Goal: Check status

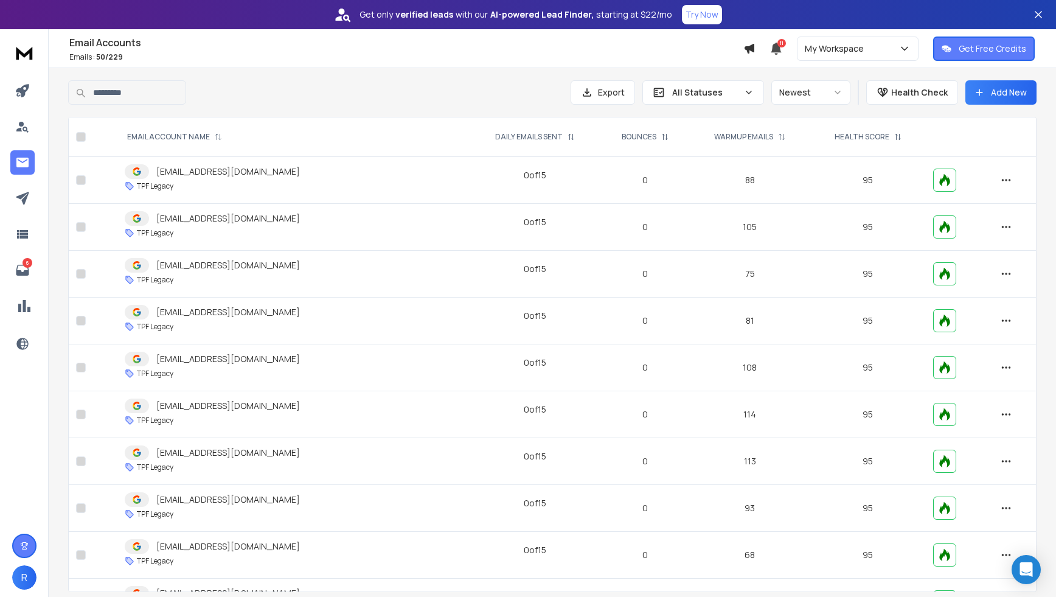
click at [712, 89] on p "All Statuses" at bounding box center [705, 92] width 67 height 12
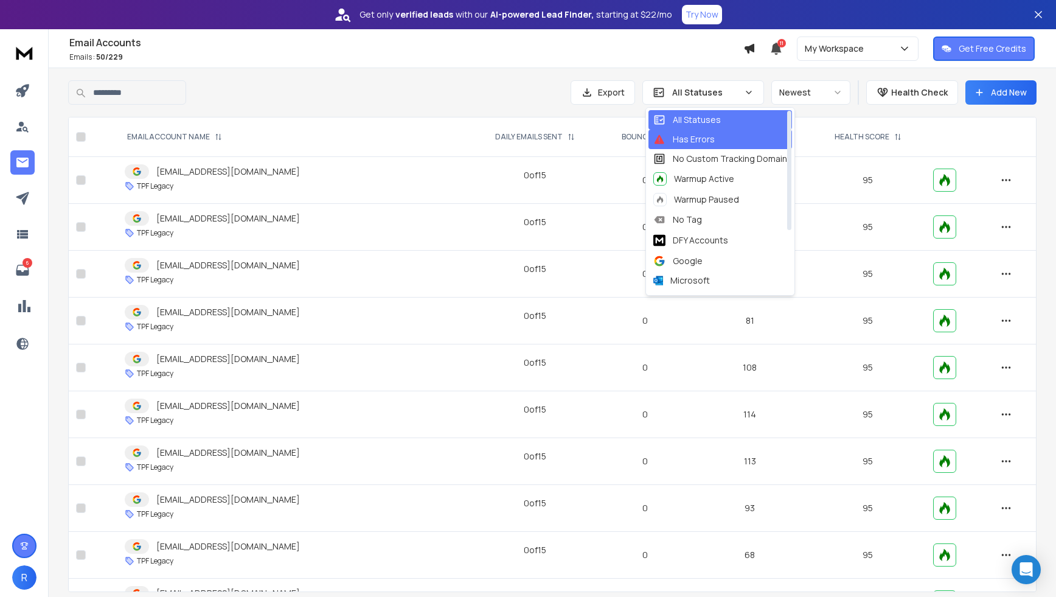
click at [685, 141] on div "Has Errors" at bounding box center [683, 139] width 61 height 12
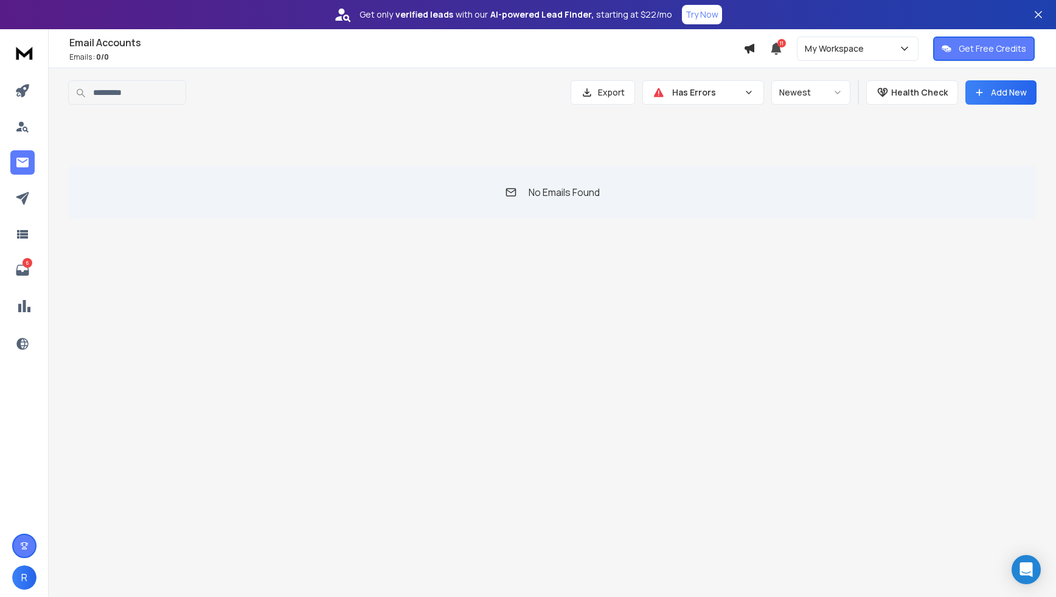
click at [711, 96] on p "Has Errors" at bounding box center [705, 92] width 67 height 12
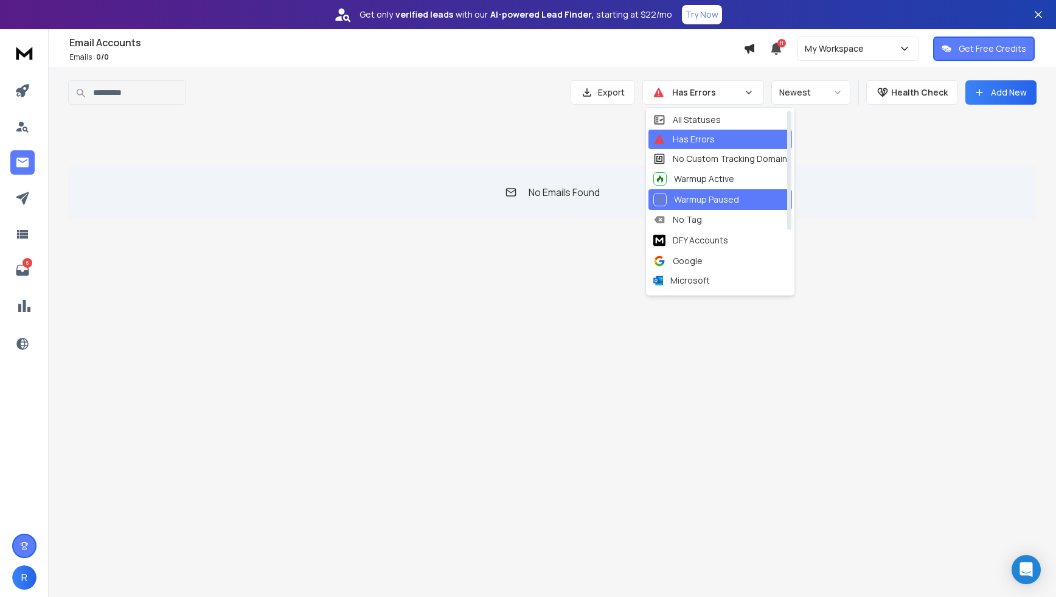
click at [712, 201] on div "Warmup Paused" at bounding box center [696, 199] width 86 height 13
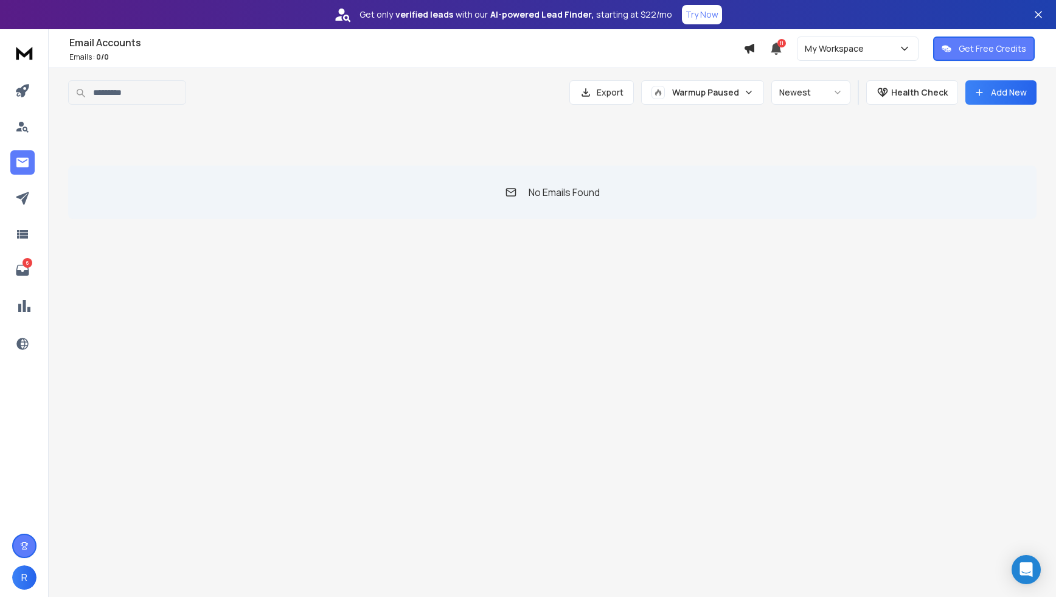
click at [714, 97] on p "Warmup Paused" at bounding box center [705, 92] width 67 height 12
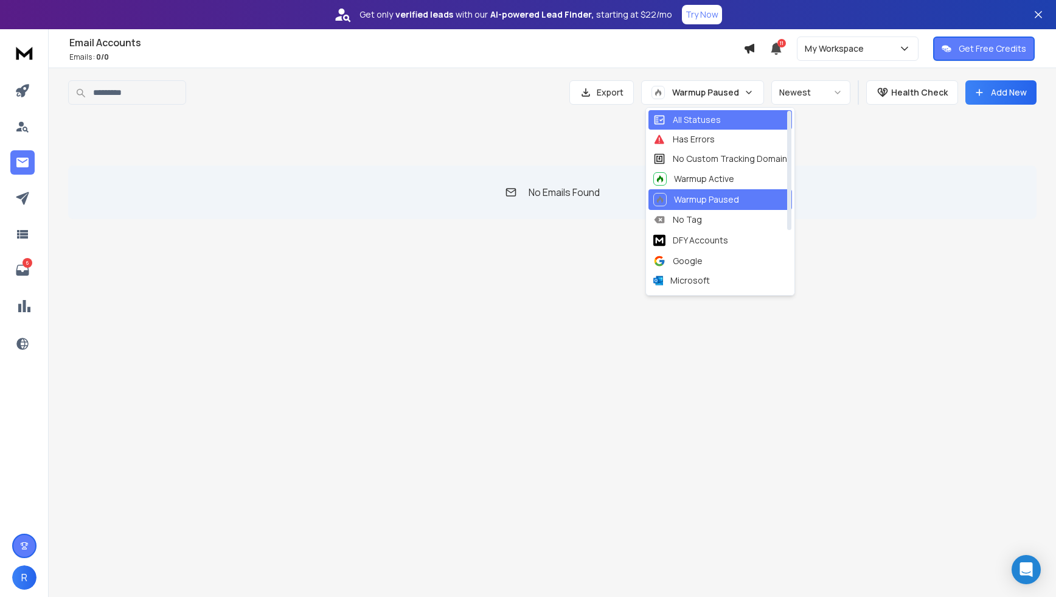
click at [699, 117] on div "All Statuses" at bounding box center [687, 120] width 68 height 12
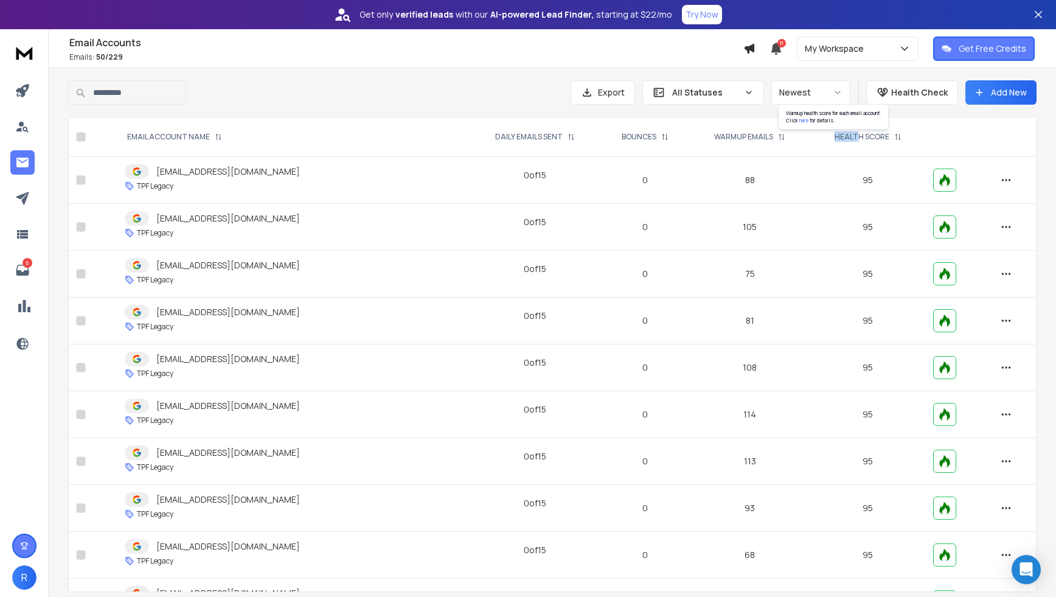
click at [835, 132] on p "HEALTH SCORE" at bounding box center [862, 137] width 55 height 10
click at [831, 131] on body "Get only verified leads with our AI-powered Lead Finder, starting at $22/mo Try…" at bounding box center [528, 298] width 1056 height 597
click at [835, 138] on p "HEALTH SCORE" at bounding box center [862, 137] width 55 height 10
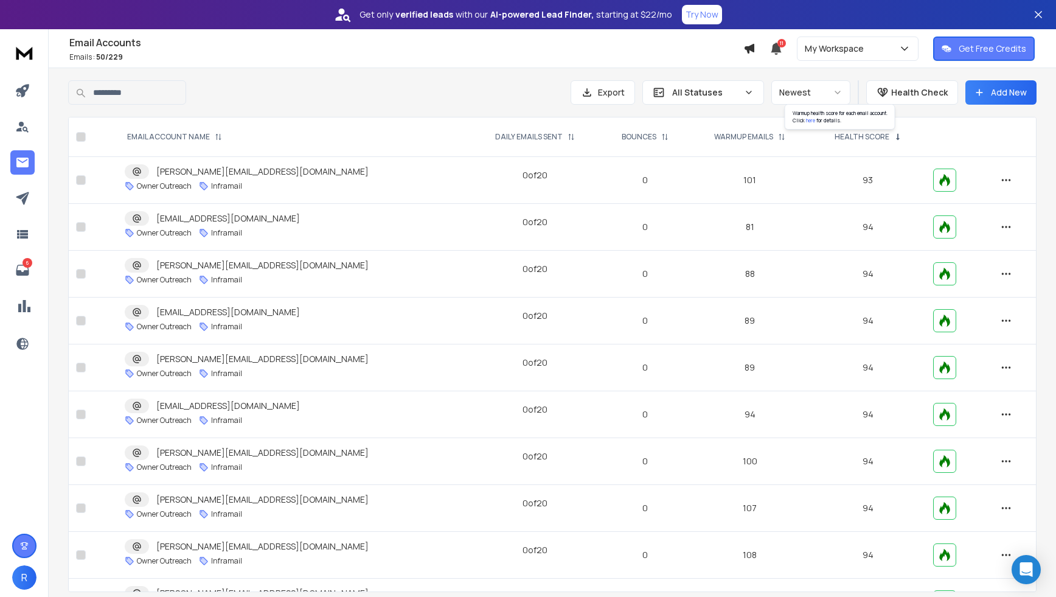
click at [835, 140] on p "HEALTH SCORE" at bounding box center [862, 137] width 55 height 10
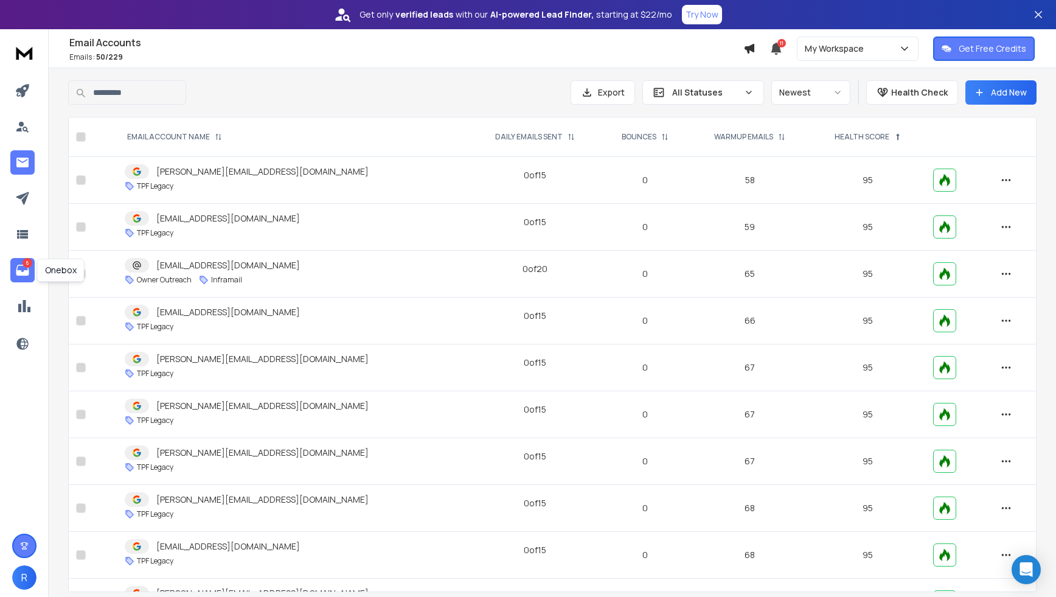
click at [29, 268] on link "6" at bounding box center [22, 270] width 24 height 24
